Goal: Task Accomplishment & Management: Manage account settings

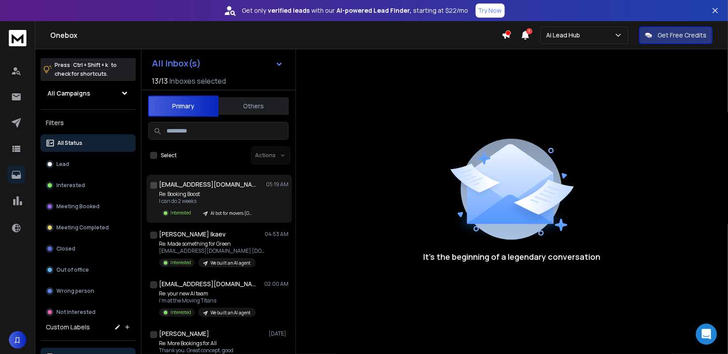
click at [224, 189] on h1 "[EMAIL_ADDRESS][DOMAIN_NAME]" at bounding box center [207, 184] width 97 height 9
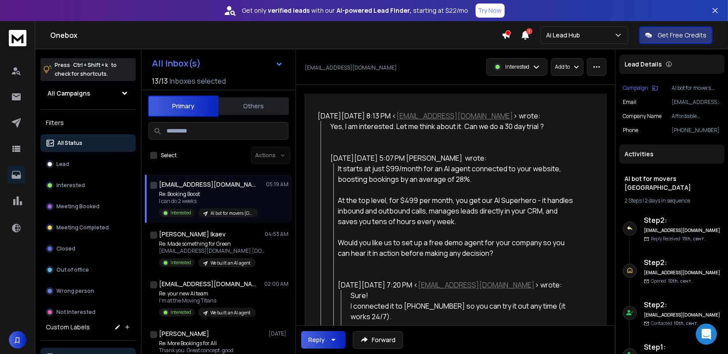
scroll to position [147, 0]
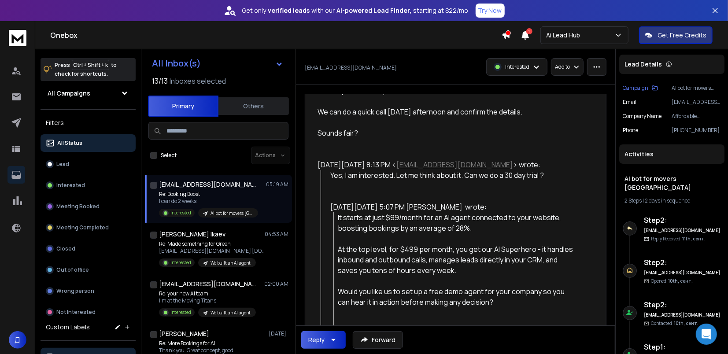
click at [420, 181] on div "Yes, I am interested. Let me think about it. Can we do a 30 day trial ?" at bounding box center [453, 175] width 245 height 11
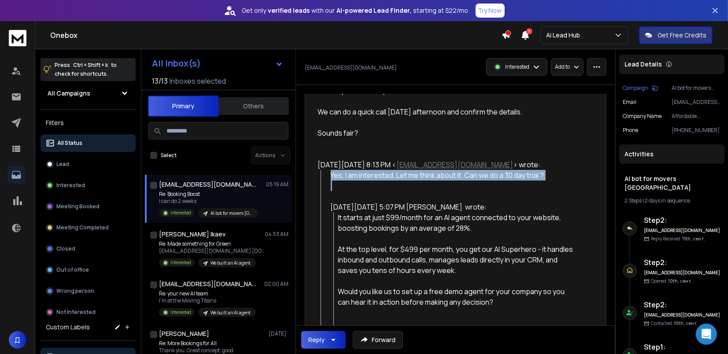
click at [420, 181] on div "Yes, I am interested. Let me think about it. Can we do a 30 day trial ?" at bounding box center [453, 175] width 245 height 11
click at [408, 181] on div "Yes, I am interested. Let me think about it. Can we do a 30 day trial ?" at bounding box center [453, 175] width 245 height 11
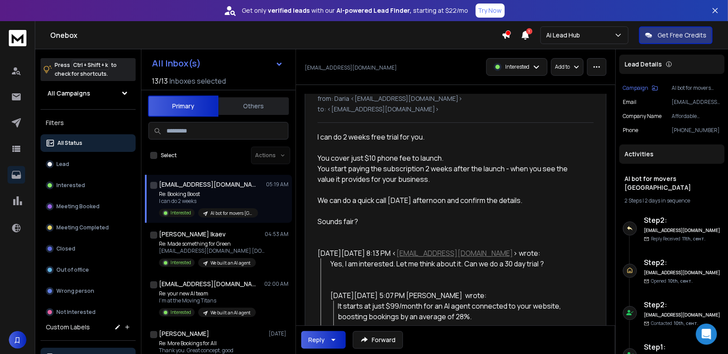
scroll to position [49, 0]
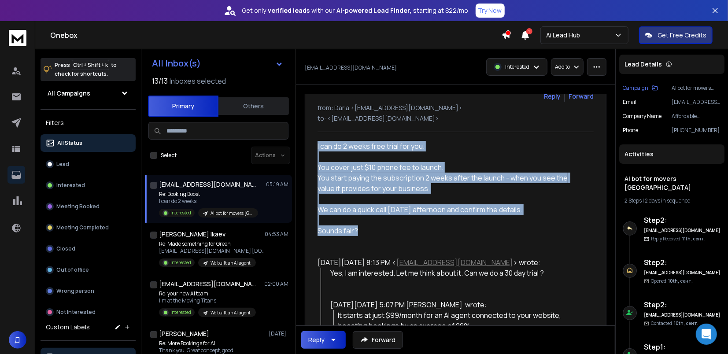
drag, startPoint x: 370, startPoint y: 228, endPoint x: 313, endPoint y: 145, distance: 100.8
click at [331, 171] on div "You cover just $10 phone fee to launch." at bounding box center [446, 167] width 257 height 11
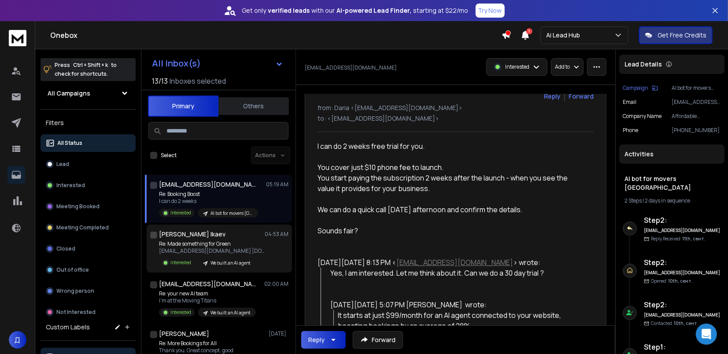
click at [235, 233] on div "[PERSON_NAME] Ikaev 04:53 AM" at bounding box center [224, 234] width 130 height 9
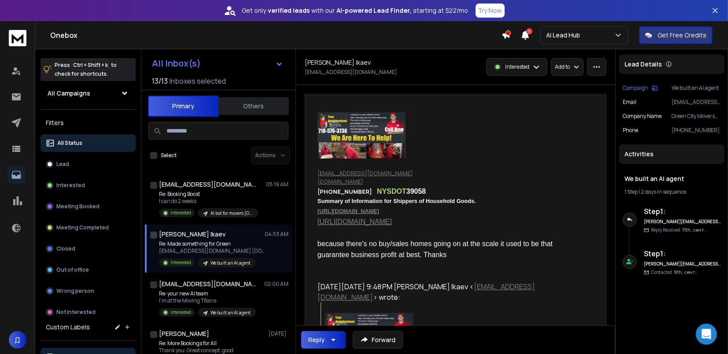
scroll to position [98, 0]
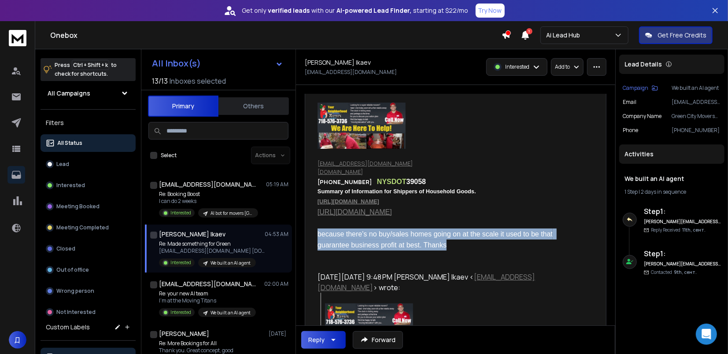
drag, startPoint x: 463, startPoint y: 241, endPoint x: 316, endPoint y: 230, distance: 146.7
click at [331, 236] on span "because there's no buy/sales homes going on at the scale it used to be that gua…" at bounding box center [436, 239] width 237 height 19
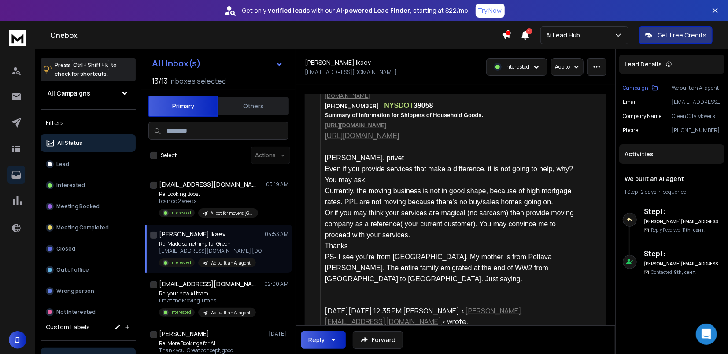
scroll to position [391, 0]
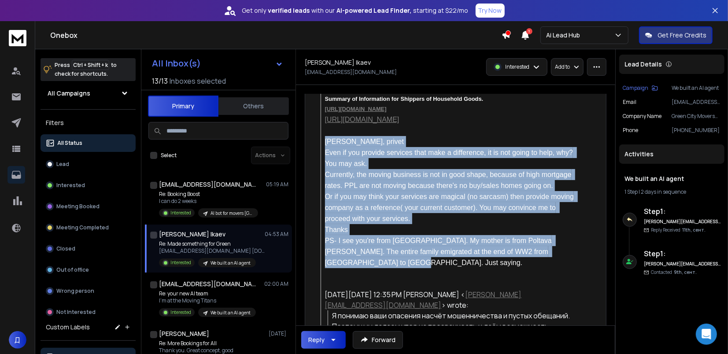
drag, startPoint x: 397, startPoint y: 267, endPoint x: 324, endPoint y: 134, distance: 152.0
click at [335, 171] on font "Currently, the moving business is not in good shape, because of high mortgage r…" at bounding box center [449, 180] width 249 height 19
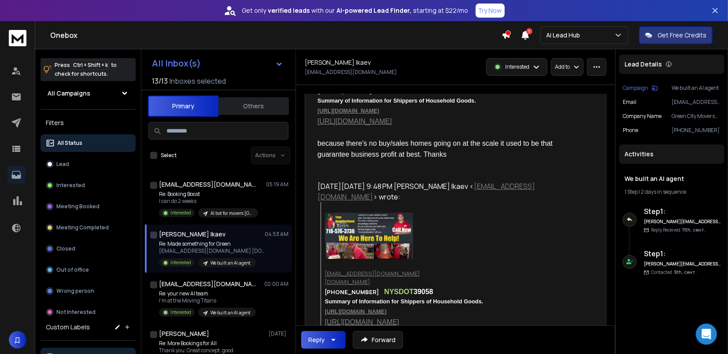
scroll to position [147, 0]
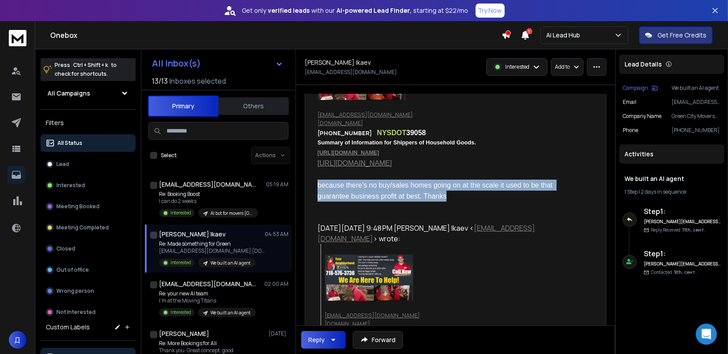
drag, startPoint x: 464, startPoint y: 190, endPoint x: 317, endPoint y: 182, distance: 147.4
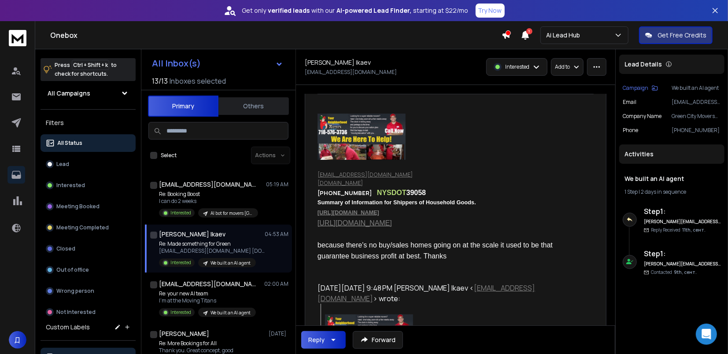
scroll to position [98, 0]
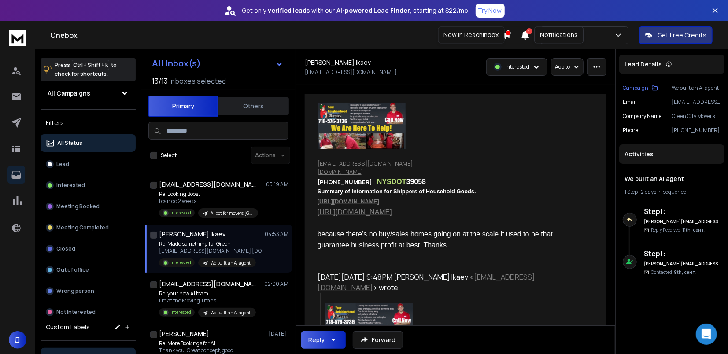
click at [530, 31] on span "1" at bounding box center [530, 31] width 6 height 6
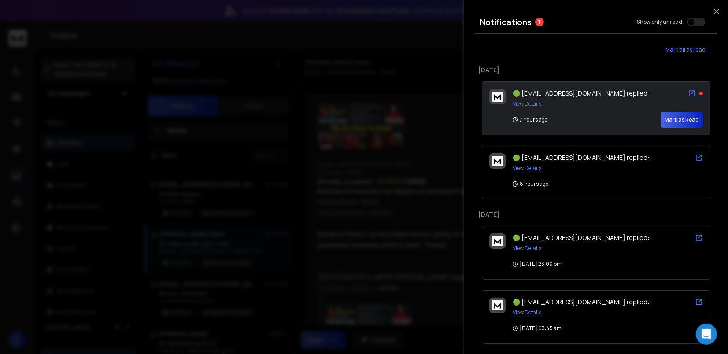
click at [673, 120] on button "Mark as Read" at bounding box center [682, 120] width 42 height 16
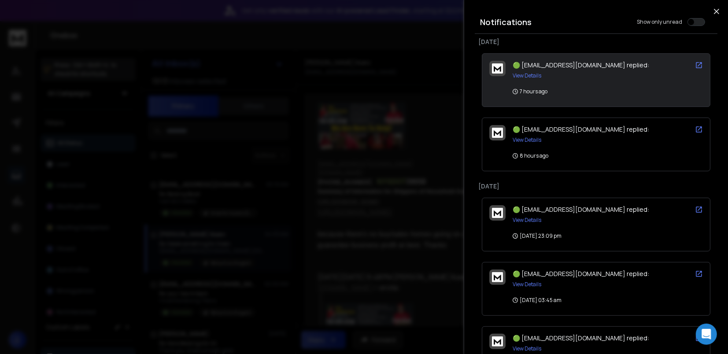
click at [716, 11] on icon "button" at bounding box center [716, 11] width 9 height 9
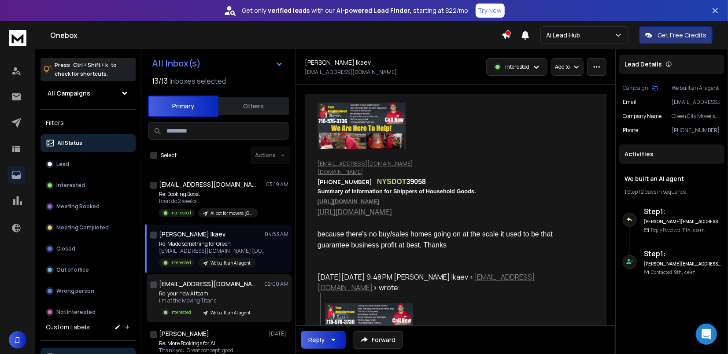
click at [267, 289] on div "[EMAIL_ADDRESS][DOMAIN_NAME] 02:00 AM Re: your new AI team I'm at the Moving Ti…" at bounding box center [224, 298] width 130 height 37
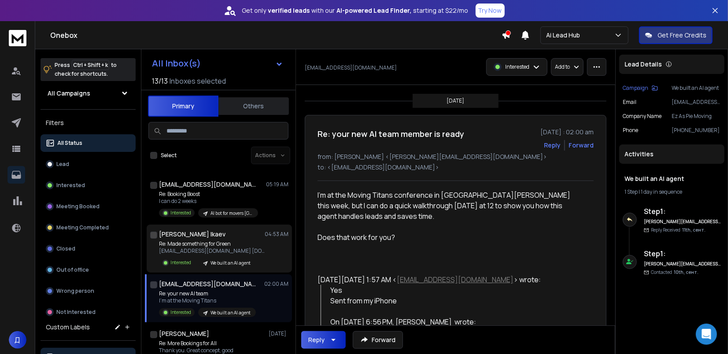
click at [279, 241] on div "Re: Made something for Green [EMAIL_ADDRESS][DOMAIN_NAME] [DOMAIN_NAME] *[PHONE…" at bounding box center [224, 254] width 130 height 27
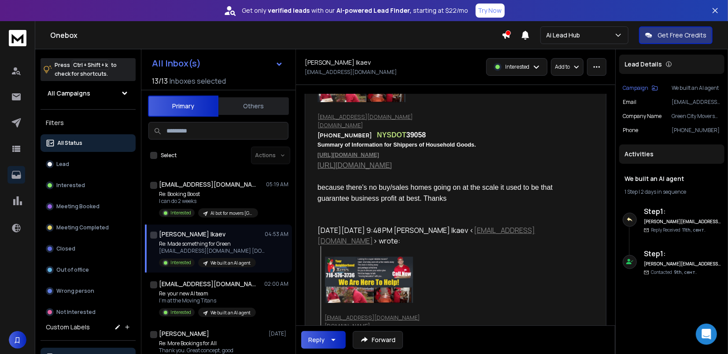
scroll to position [147, 0]
